Goal: Information Seeking & Learning: Check status

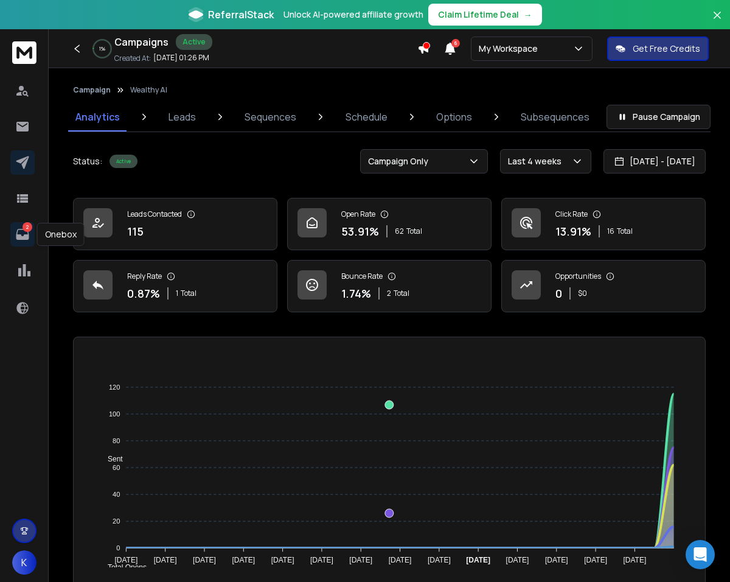
click at [10, 237] on link "2" at bounding box center [22, 234] width 24 height 24
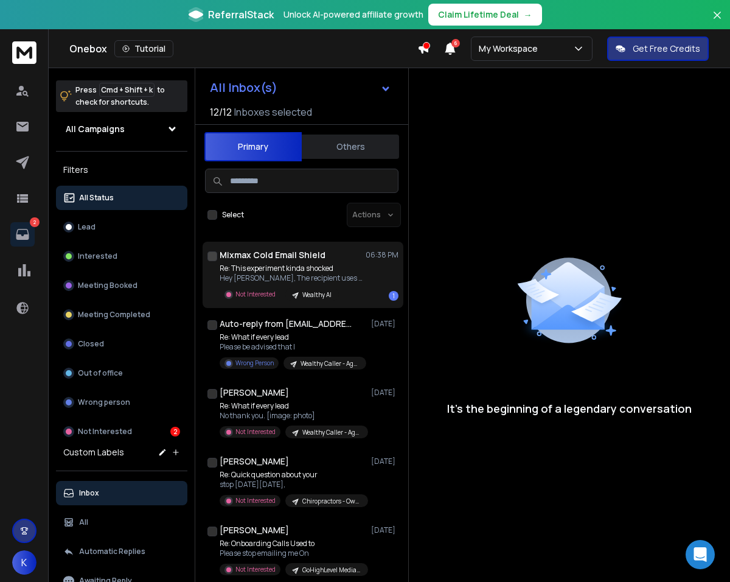
click at [271, 275] on p "Hey Eva, The recipient uses Mixmax" at bounding box center [293, 278] width 146 height 10
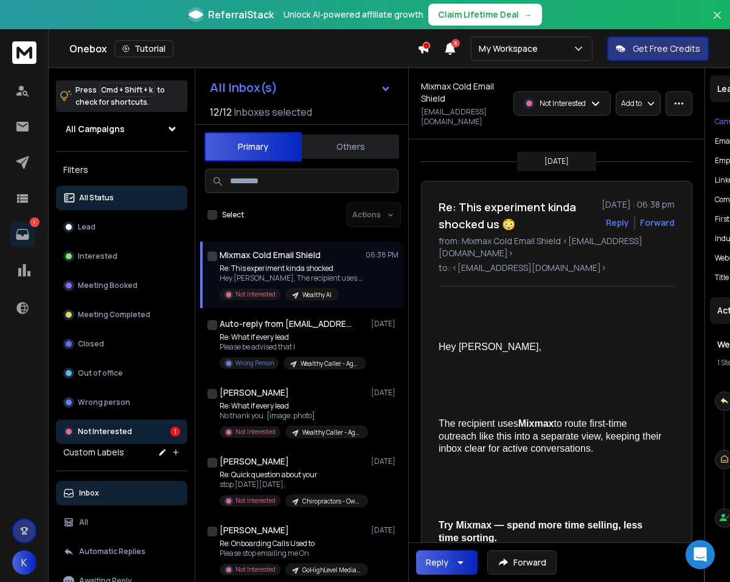
click at [108, 423] on button "Not Interested 1" at bounding box center [121, 431] width 131 height 24
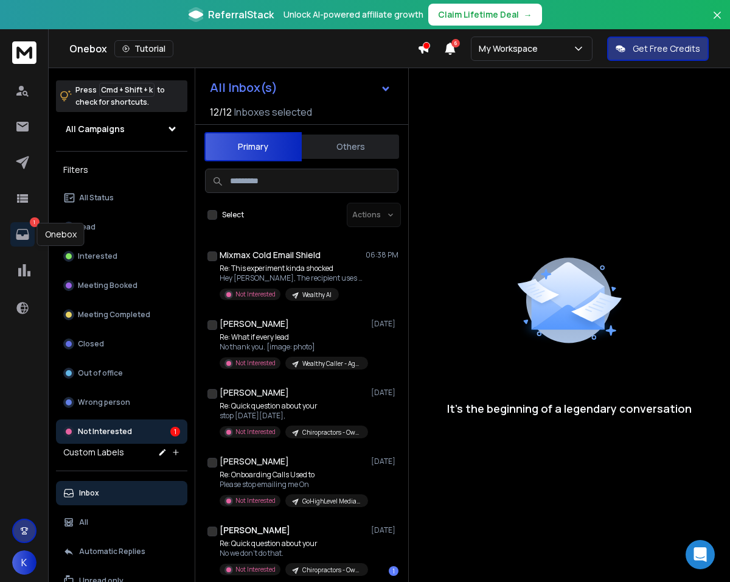
click at [25, 226] on link "1" at bounding box center [22, 234] width 24 height 24
click at [25, 212] on div at bounding box center [24, 200] width 28 height 29
click at [25, 206] on link at bounding box center [22, 198] width 24 height 24
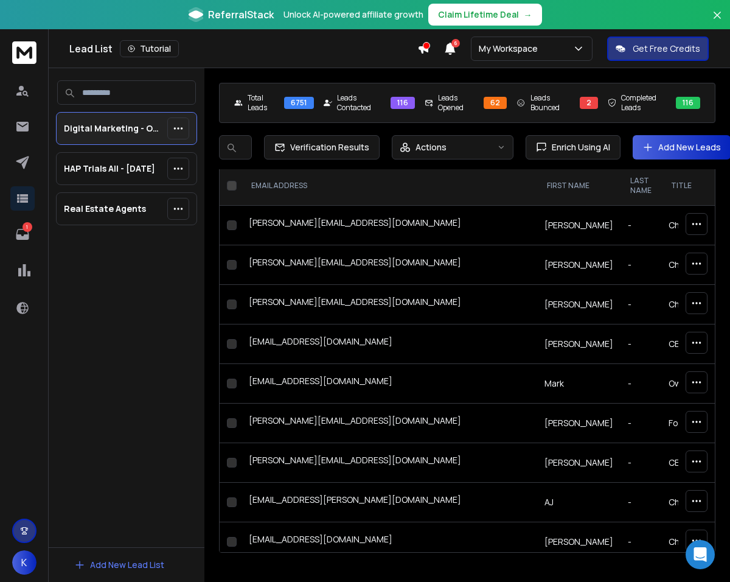
click at [32, 182] on div "1" at bounding box center [24, 201] width 28 height 246
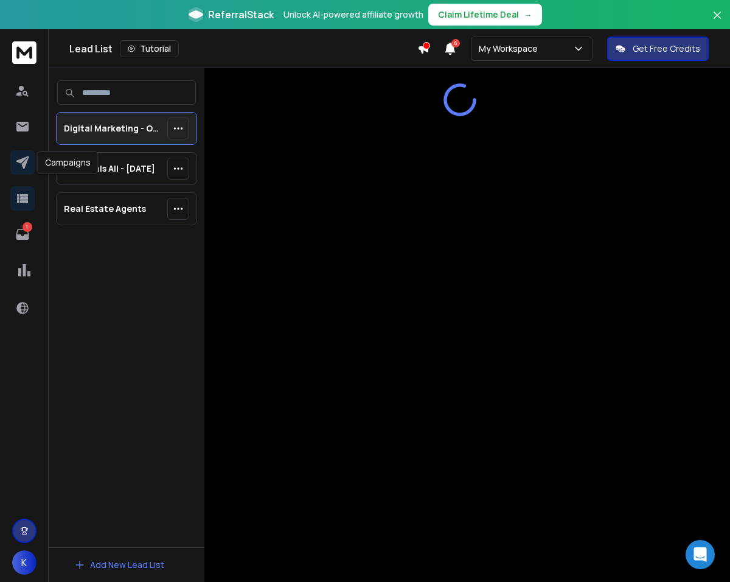
click at [29, 170] on link at bounding box center [22, 162] width 24 height 24
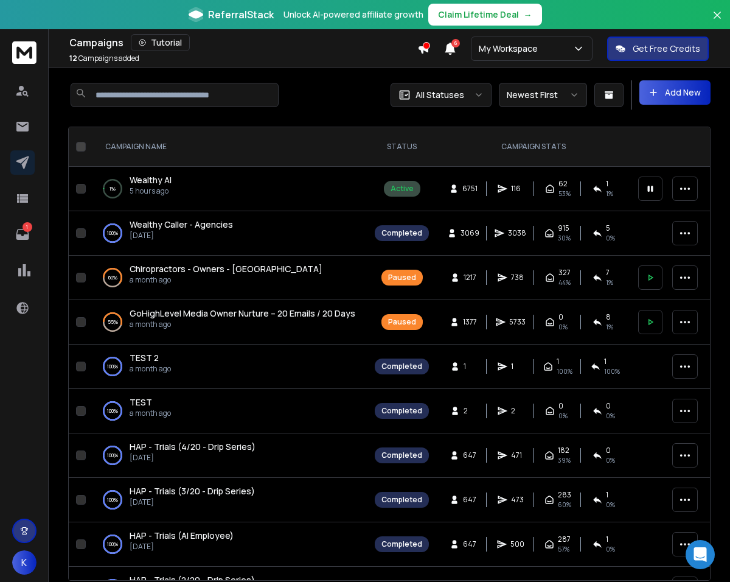
click at [273, 179] on div "1 % Wealthy AI 5 hours ago" at bounding box center [229, 188] width 252 height 29
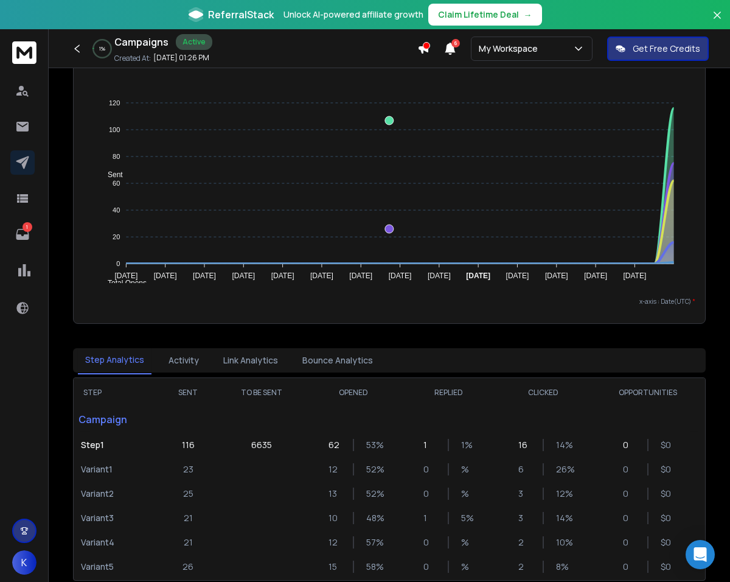
scroll to position [305, 0]
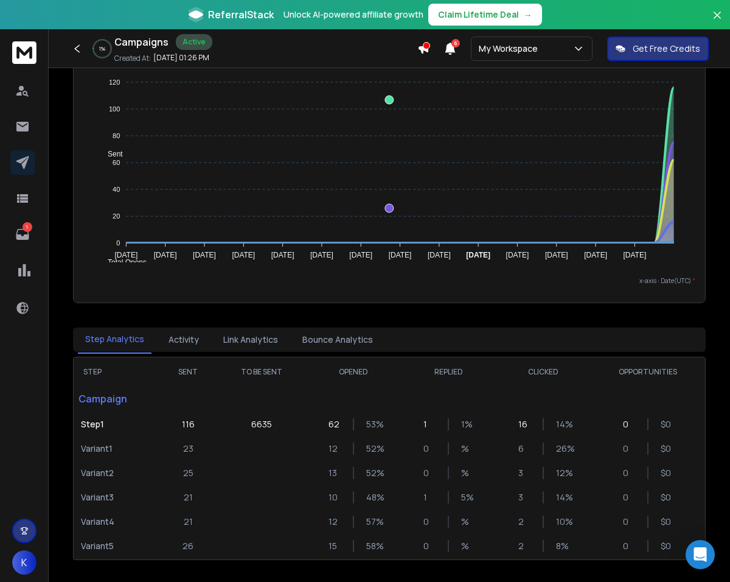
click at [184, 346] on button "Activity" at bounding box center [183, 339] width 45 height 27
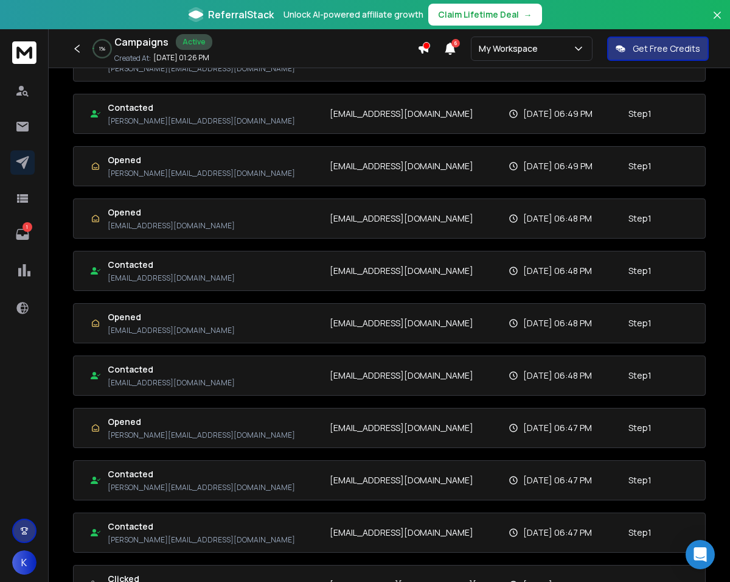
scroll to position [1954, 0]
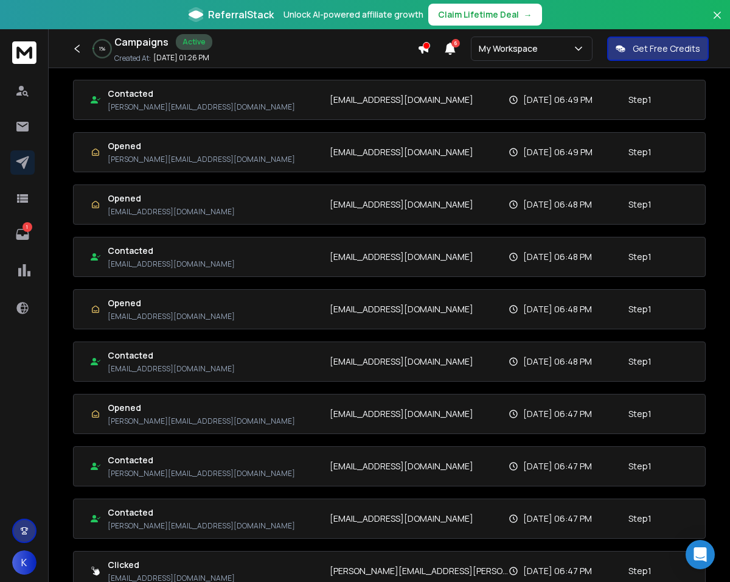
click at [275, 314] on div "Opened kerim@kerimg.com" at bounding box center [210, 309] width 239 height 24
click at [641, 313] on p "Step 1" at bounding box center [639, 309] width 23 height 12
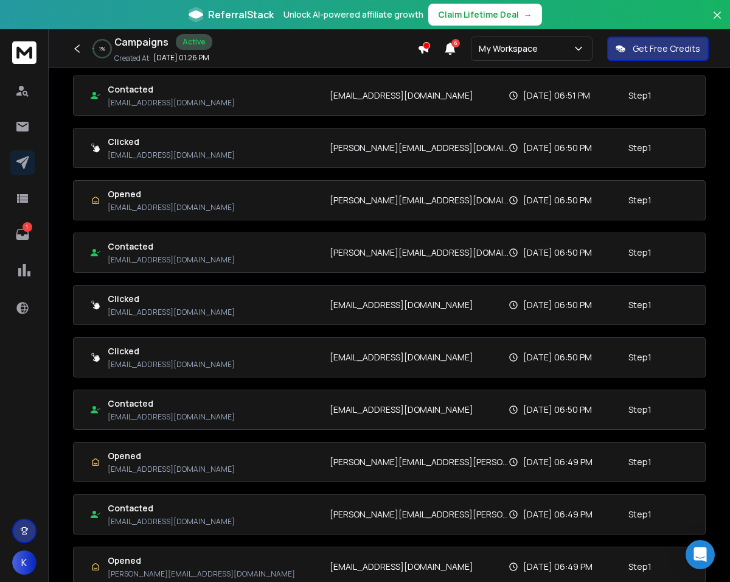
scroll to position [0, 0]
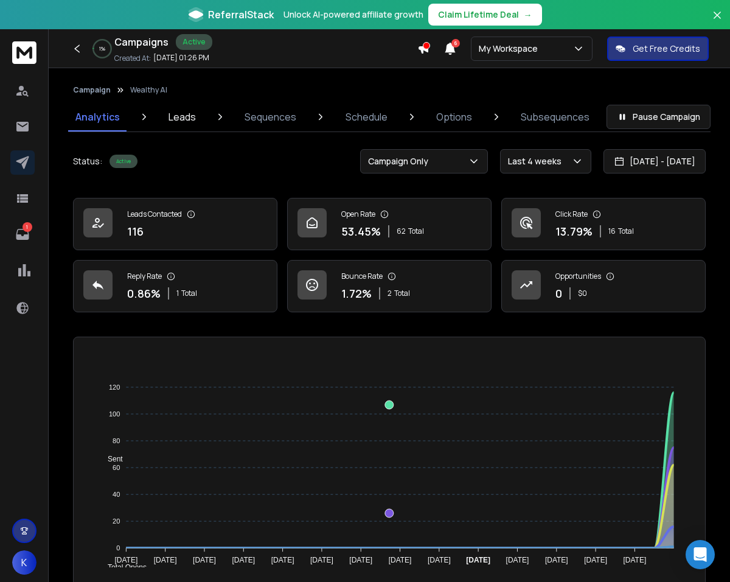
click at [184, 120] on p "Leads" at bounding box center [181, 116] width 27 height 15
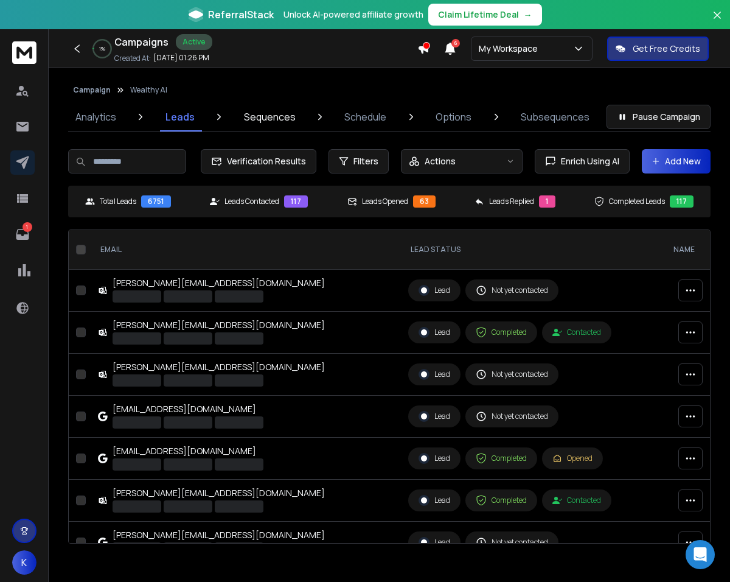
click at [265, 116] on p "Sequences" at bounding box center [270, 116] width 52 height 15
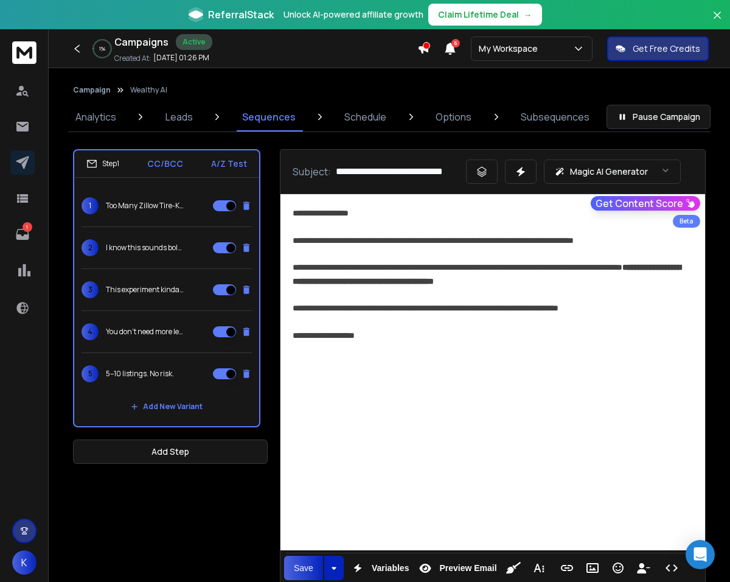
click at [423, 242] on div "**********" at bounding box center [493, 240] width 400 height 13
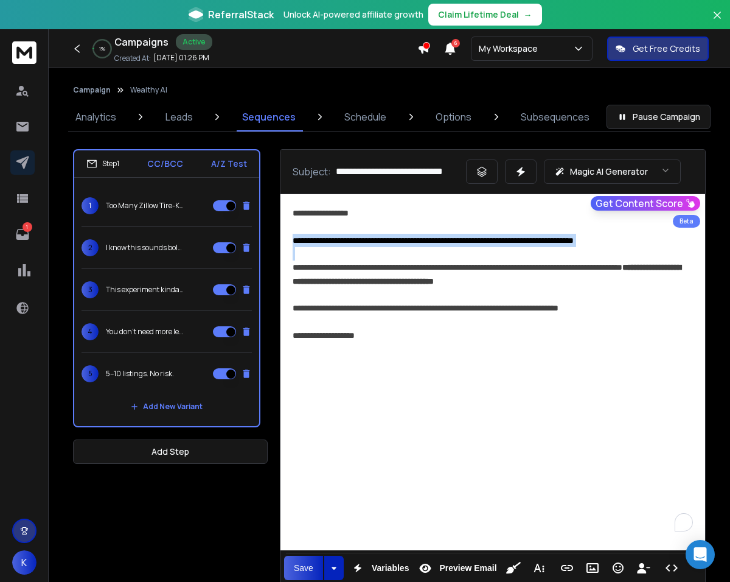
click at [413, 243] on div "**********" at bounding box center [493, 240] width 400 height 13
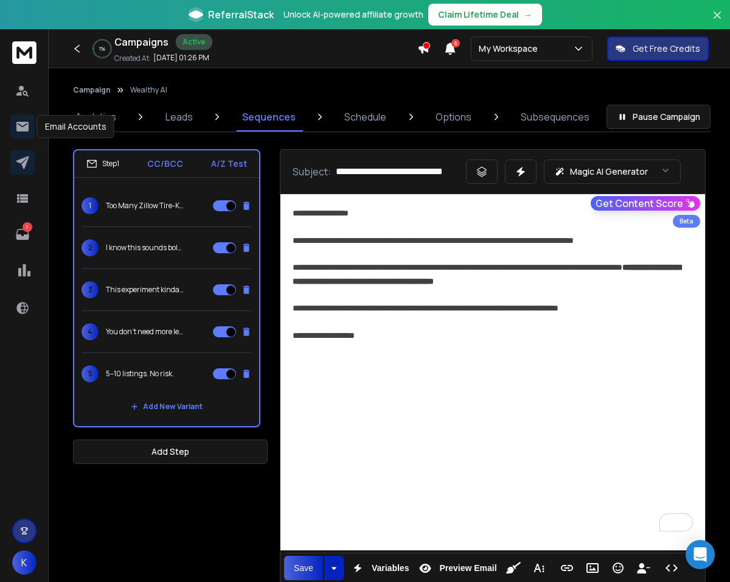
click at [21, 127] on icon at bounding box center [22, 127] width 12 height 10
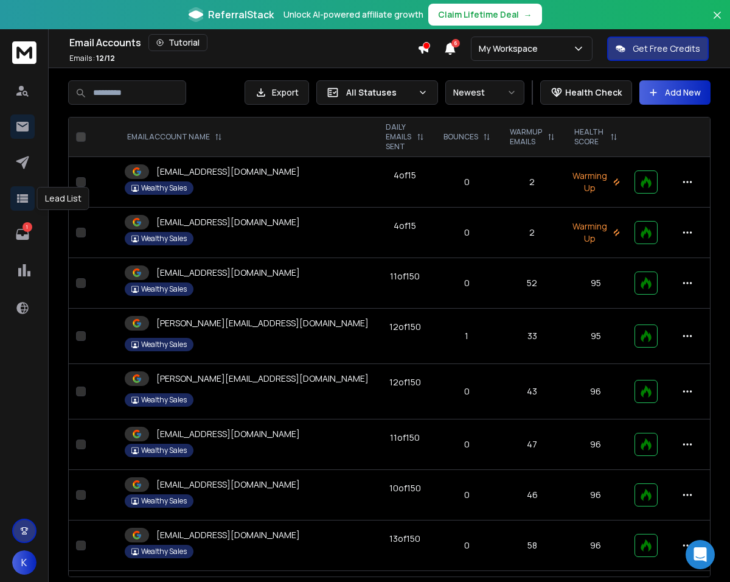
click at [17, 204] on icon at bounding box center [22, 198] width 15 height 15
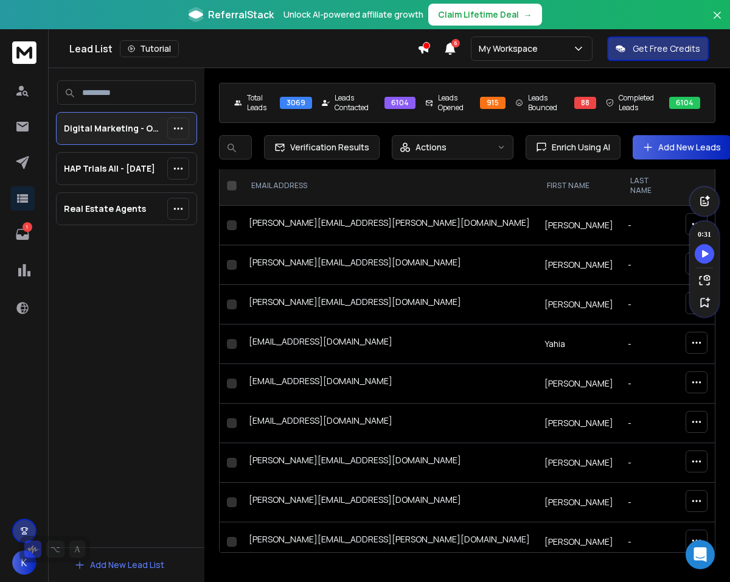
click at [116, 200] on div "Real Estate Agents" at bounding box center [126, 208] width 141 height 33
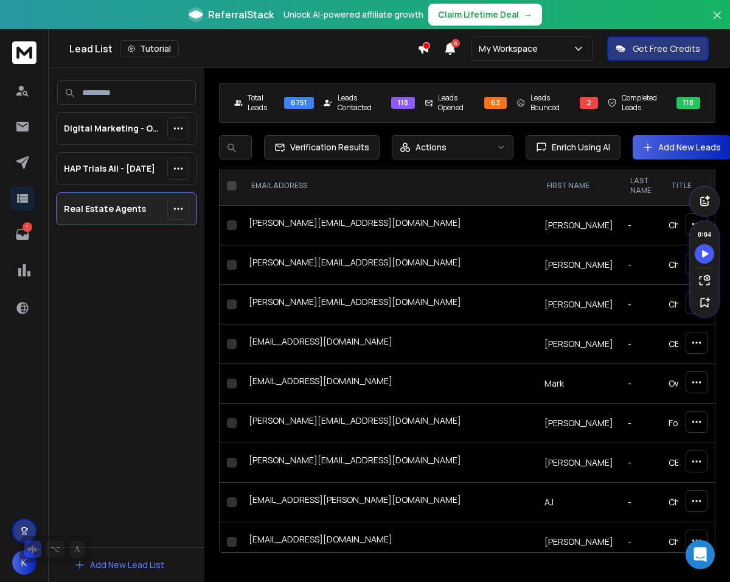
click at [402, 103] on div "118" at bounding box center [403, 103] width 24 height 12
click at [497, 99] on div "63" at bounding box center [495, 103] width 23 height 12
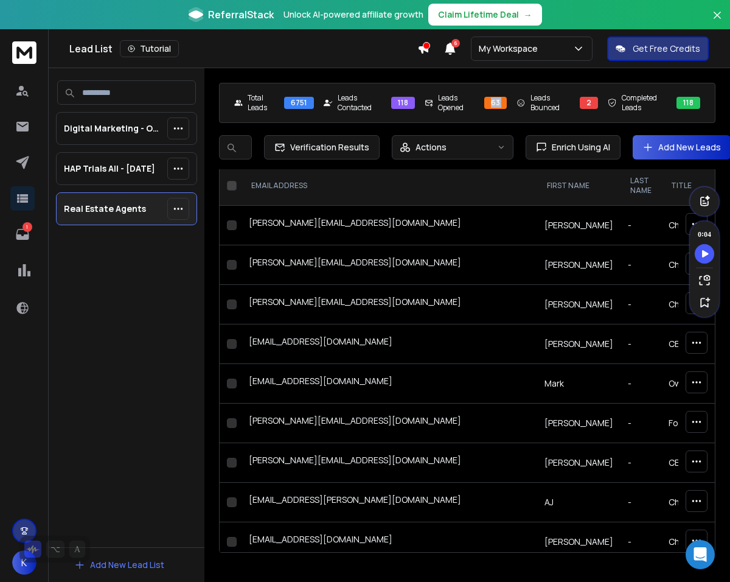
click at [497, 99] on div "63" at bounding box center [495, 103] width 23 height 12
click at [684, 102] on div "118" at bounding box center [688, 103] width 24 height 12
click at [24, 164] on icon at bounding box center [22, 162] width 13 height 13
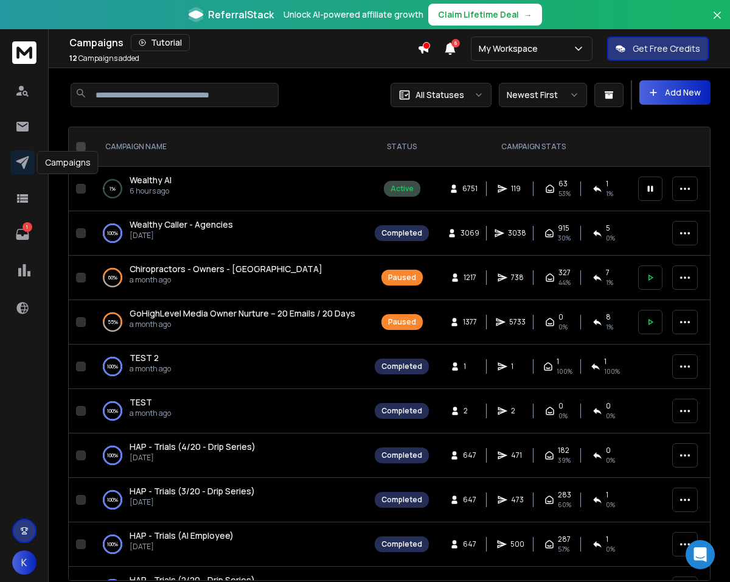
click at [236, 184] on div "1 % Wealthy AI 6 hours ago" at bounding box center [229, 188] width 252 height 29
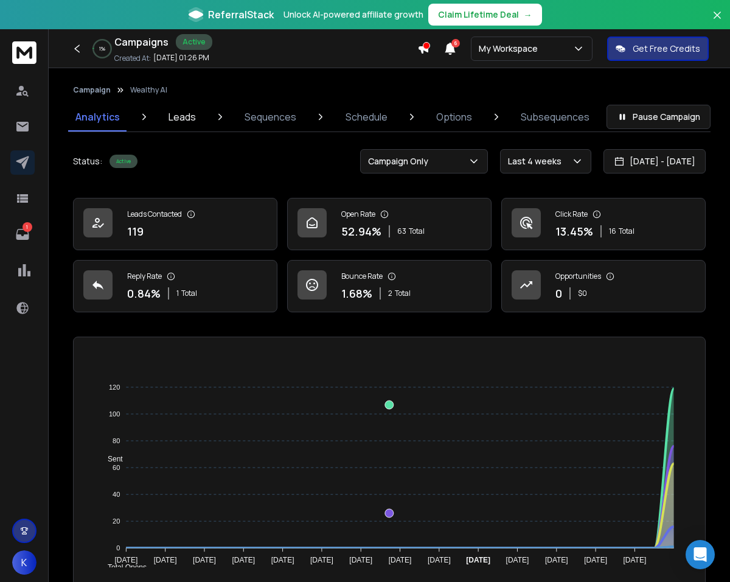
click at [179, 121] on p "Leads" at bounding box center [181, 116] width 27 height 15
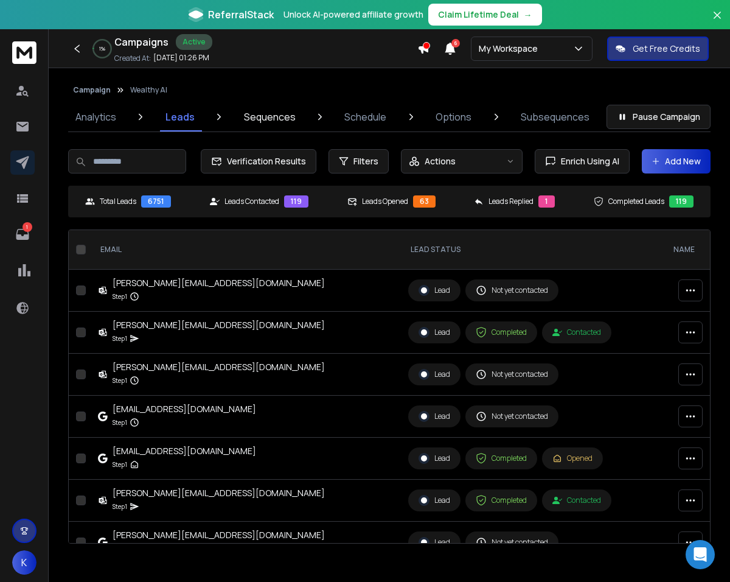
click at [266, 117] on p "Sequences" at bounding box center [270, 116] width 52 height 15
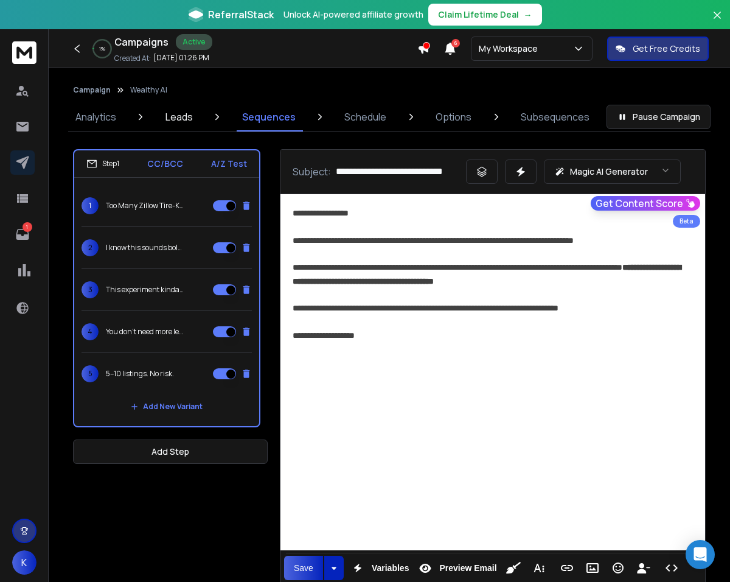
click at [193, 114] on p "Leads" at bounding box center [178, 116] width 27 height 15
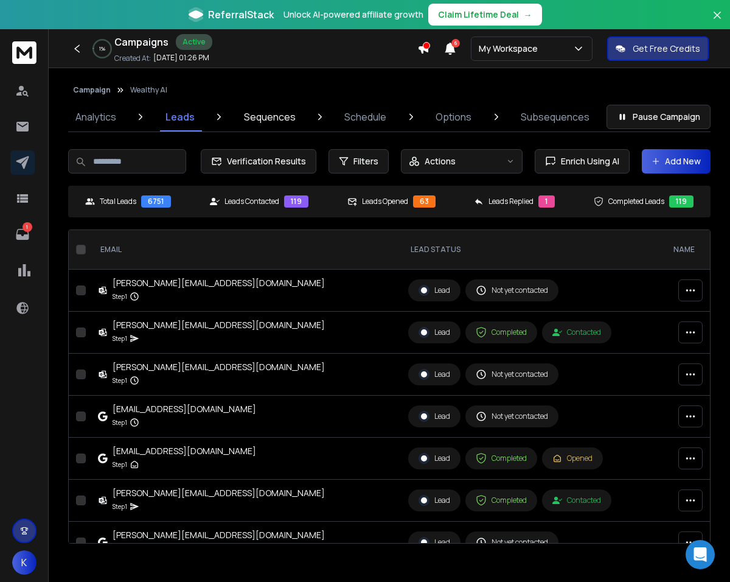
click at [269, 113] on p "Sequences" at bounding box center [270, 116] width 52 height 15
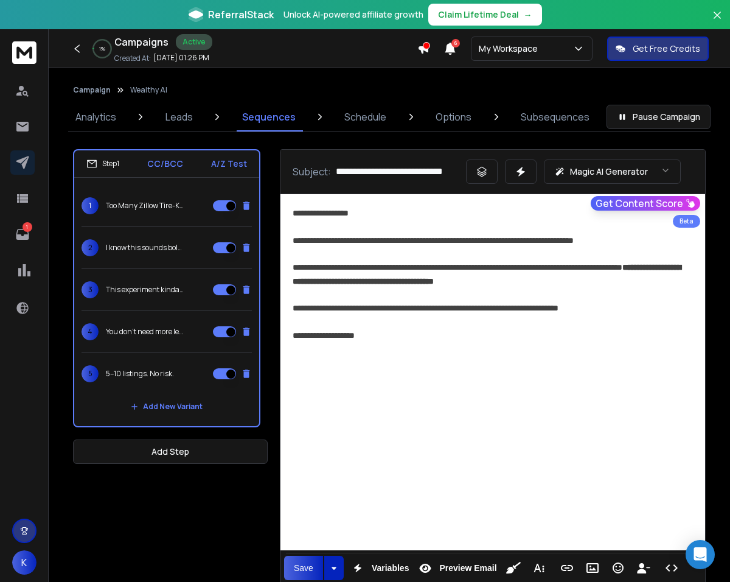
click at [392, 344] on div "**********" at bounding box center [492, 368] width 425 height 349
click at [413, 337] on div "**********" at bounding box center [493, 334] width 400 height 13
